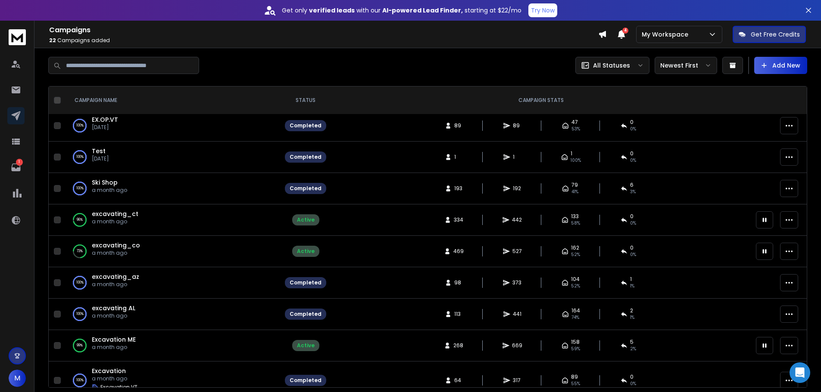
scroll to position [86, 0]
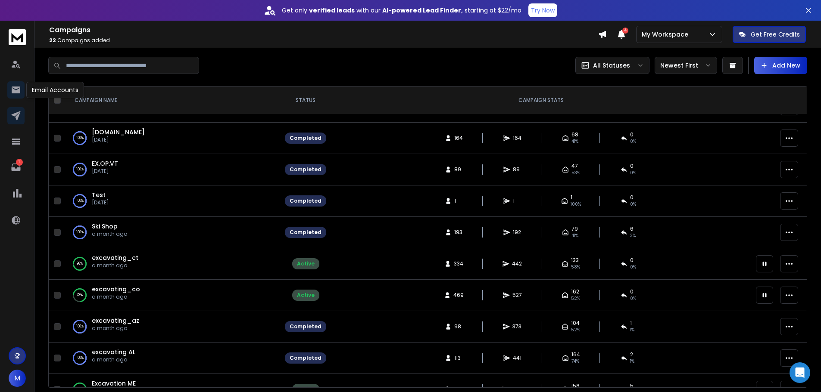
click at [12, 87] on icon at bounding box center [16, 90] width 9 height 7
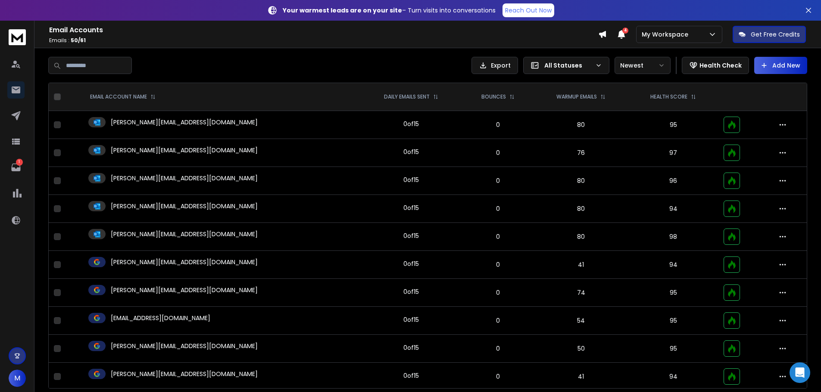
click at [59, 126] on button "button" at bounding box center [57, 124] width 7 height 7
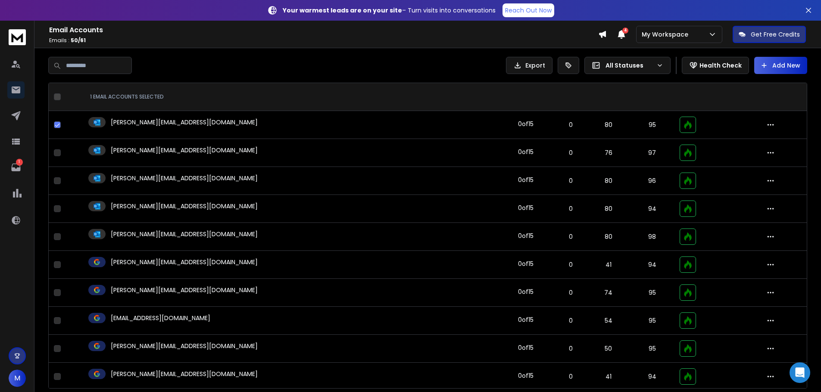
click at [56, 152] on button "button" at bounding box center [57, 152] width 7 height 7
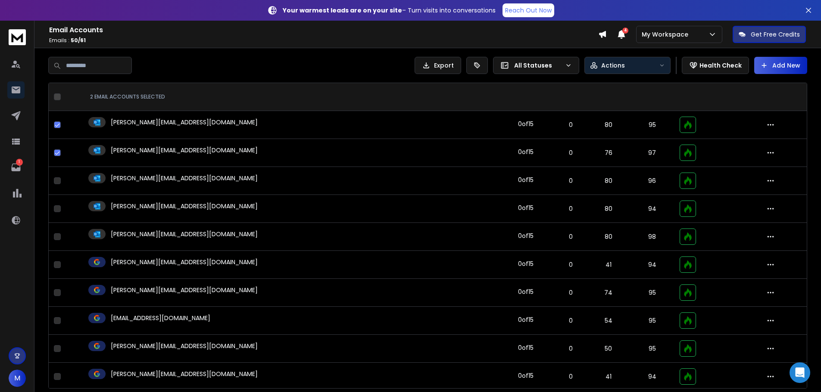
click at [650, 63] on div "Actions" at bounding box center [622, 65] width 65 height 9
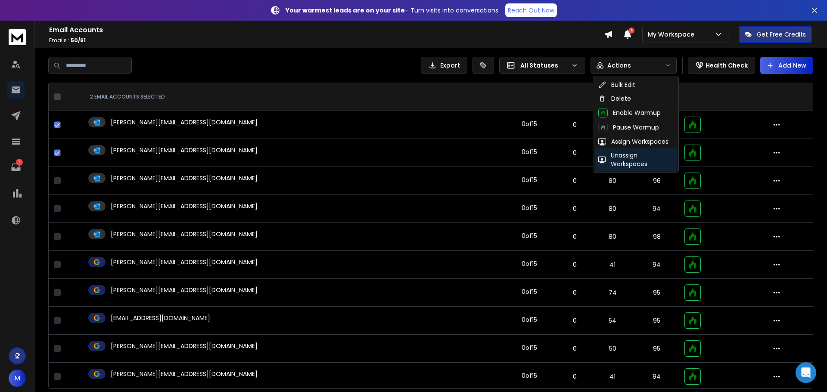
click at [773, 123] on icon at bounding box center [777, 125] width 8 height 8
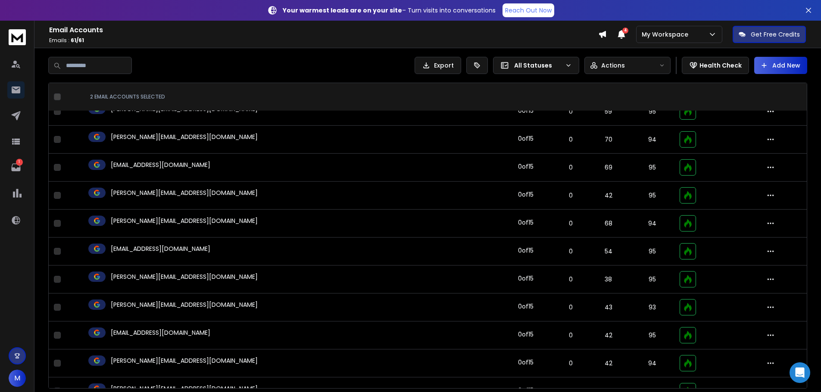
scroll to position [431, 0]
